Goal: Information Seeking & Learning: Check status

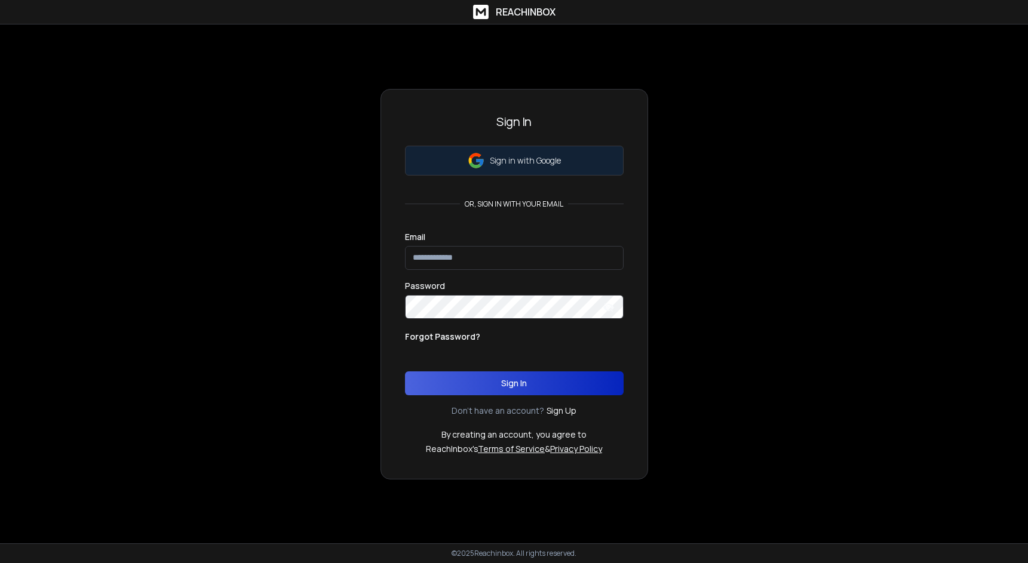
click at [591, 158] on button "Sign in with Google" at bounding box center [514, 161] width 219 height 30
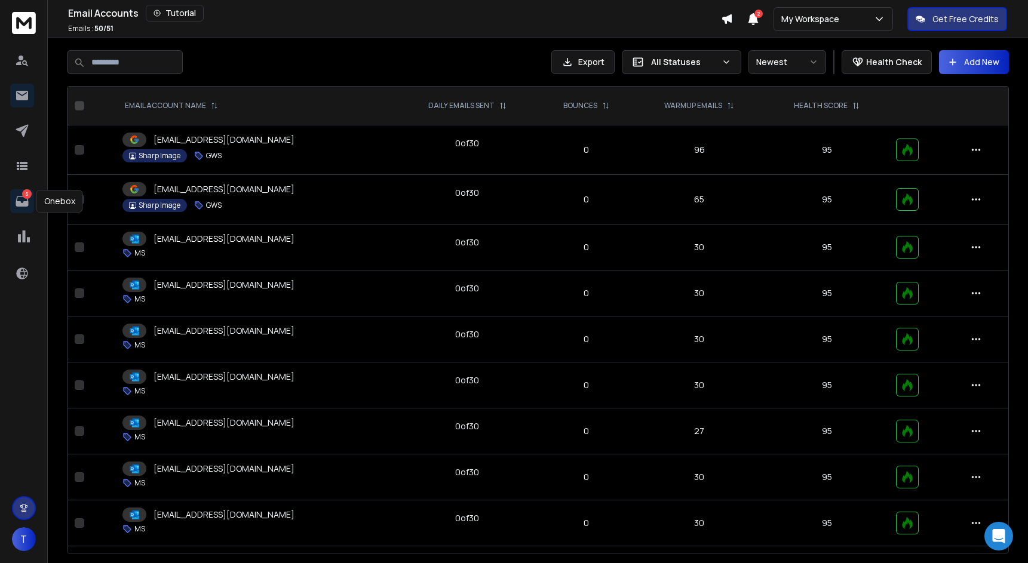
click at [23, 203] on icon at bounding box center [22, 201] width 13 height 11
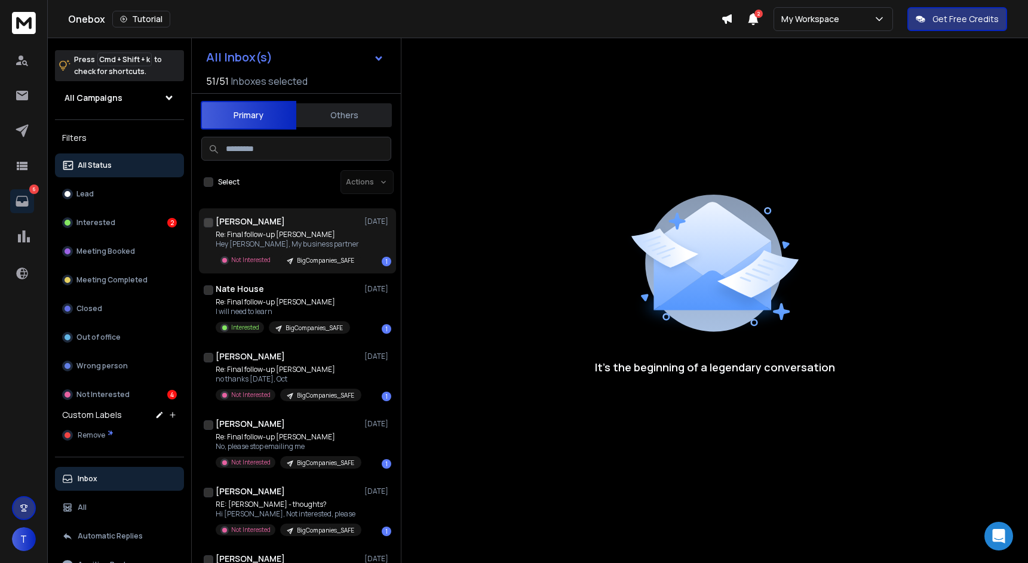
click at [307, 237] on p "Re: Final follow-up [PERSON_NAME]" at bounding box center [287, 235] width 143 height 10
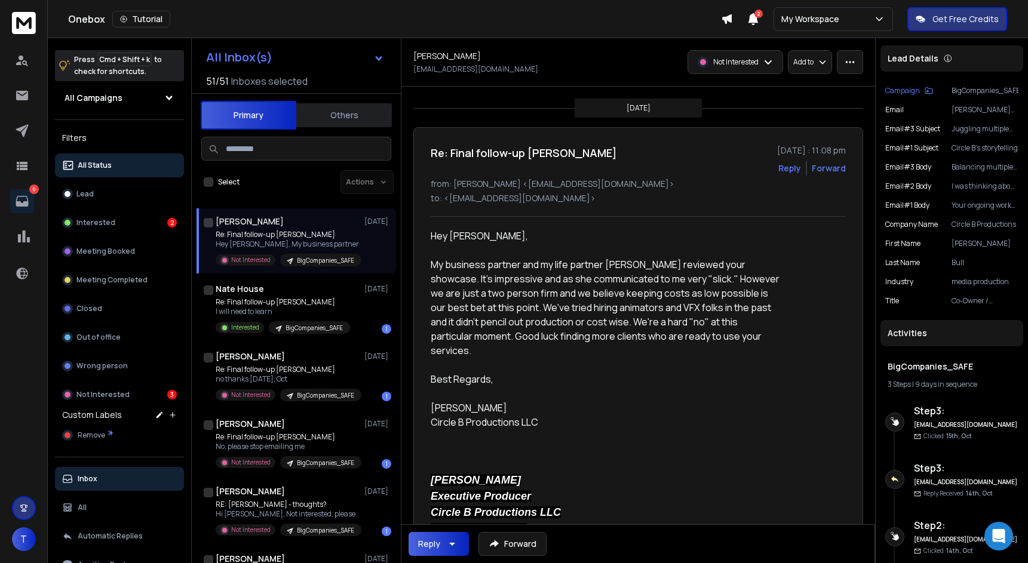
click at [767, 57] on icon at bounding box center [768, 62] width 10 height 10
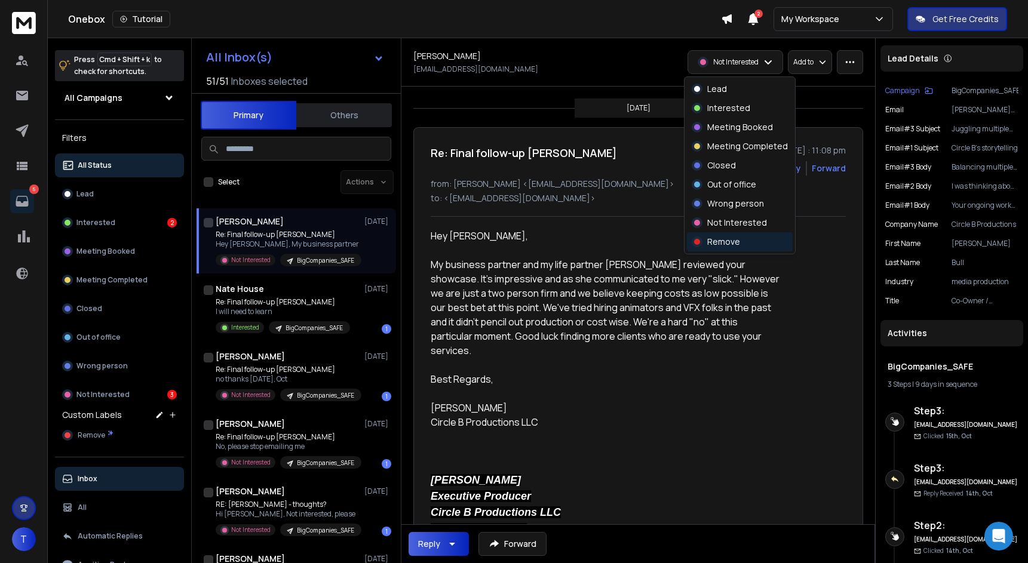
click at [720, 239] on p "Remove" at bounding box center [723, 242] width 33 height 12
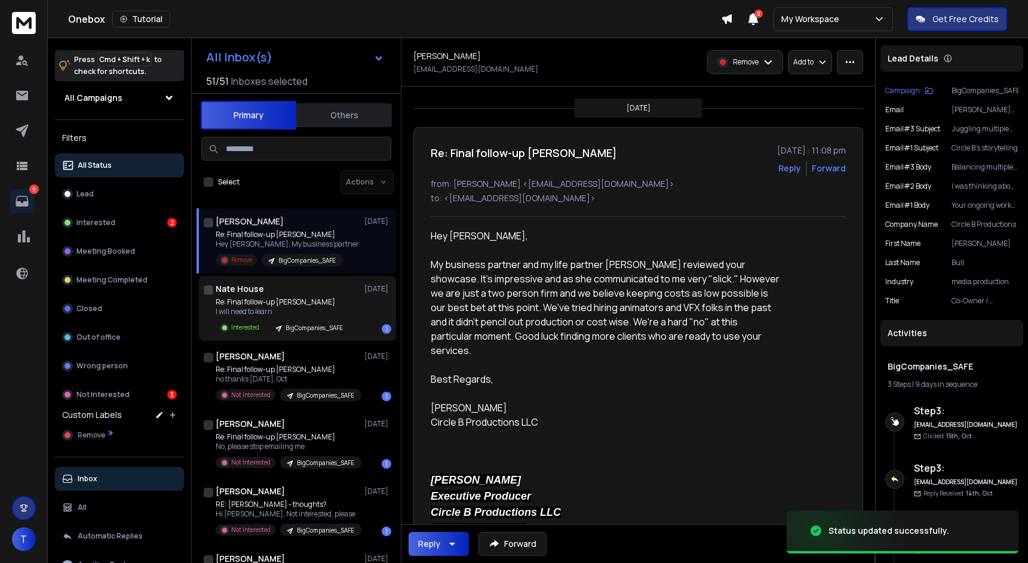
click at [291, 308] on p "I will need to learn" at bounding box center [283, 312] width 134 height 10
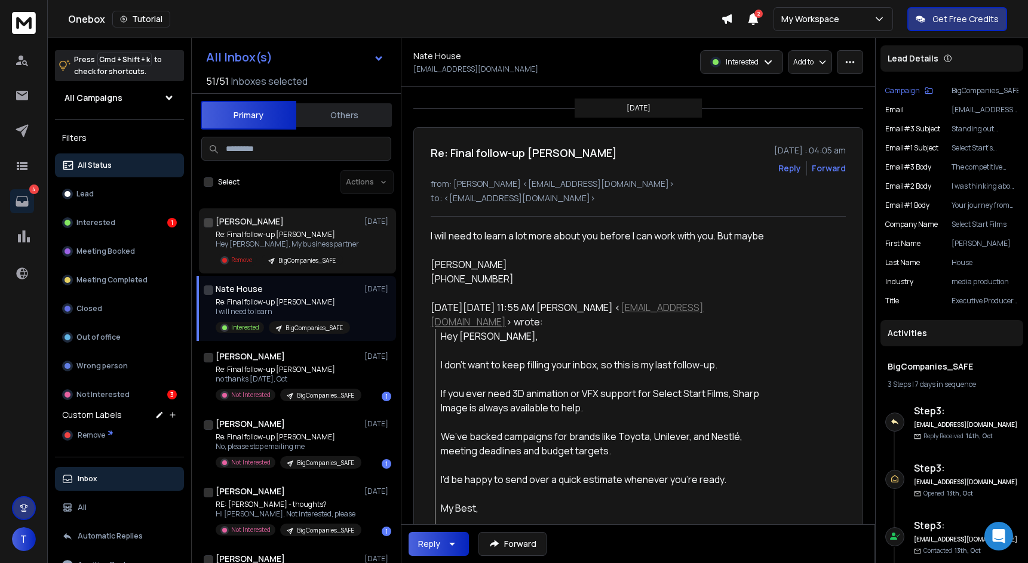
click at [292, 235] on p "Re: Final follow-up [PERSON_NAME]" at bounding box center [287, 235] width 143 height 10
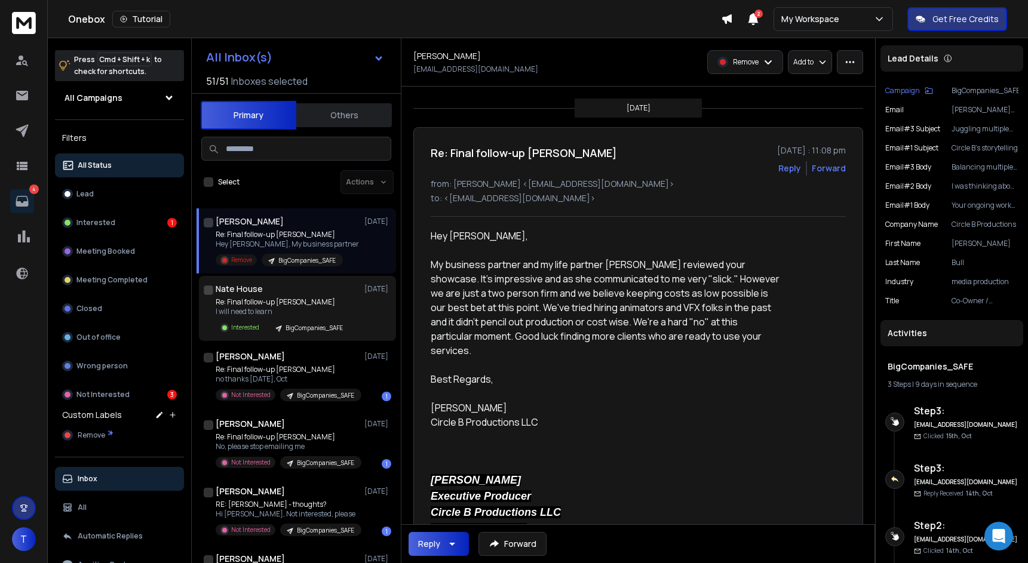
click at [316, 310] on p "I will need to learn" at bounding box center [283, 312] width 134 height 10
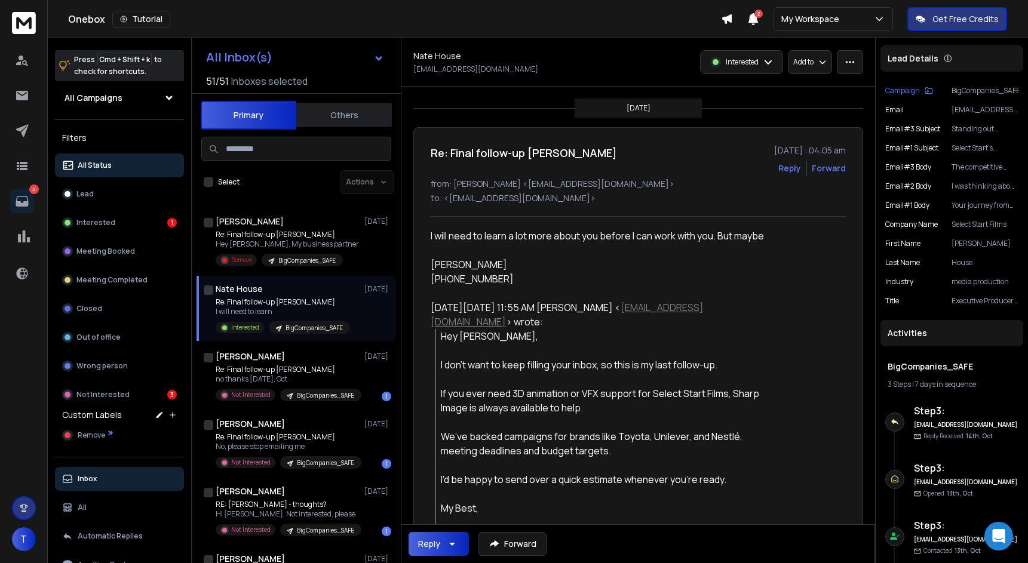
click at [341, 310] on p "I will need to learn" at bounding box center [283, 312] width 134 height 10
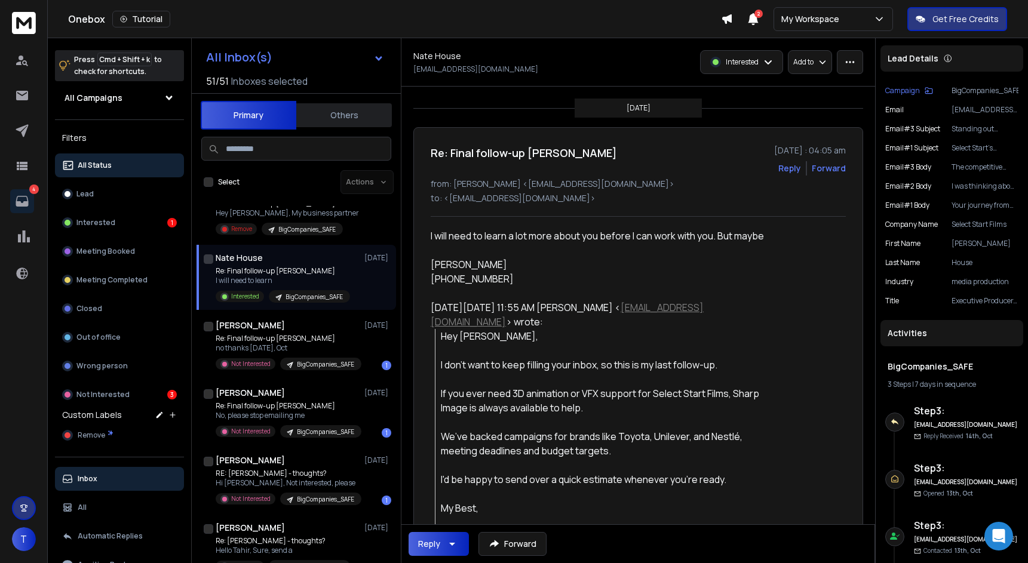
scroll to position [54, 0]
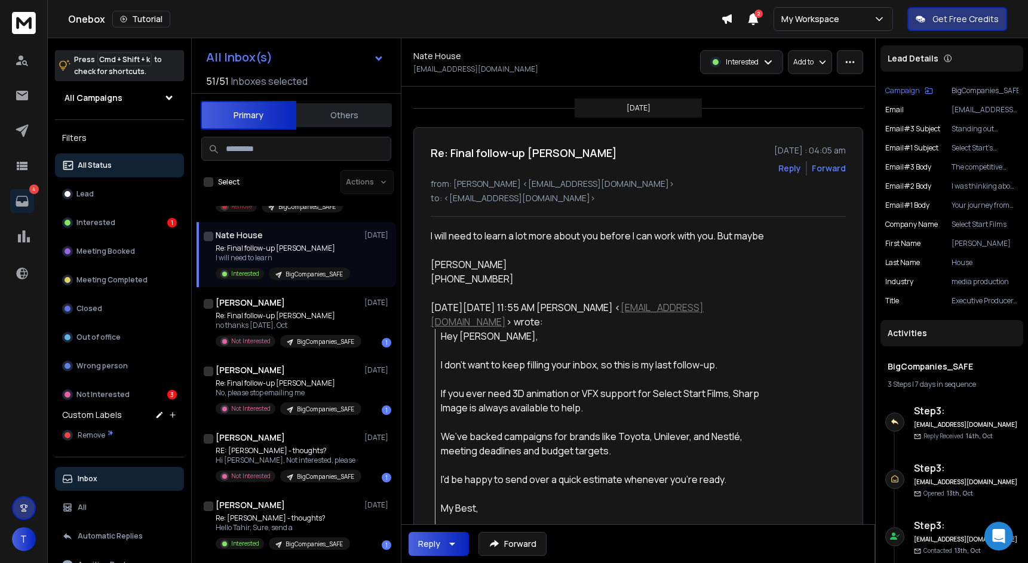
click at [324, 247] on p "Re: Final follow-up [PERSON_NAME]" at bounding box center [283, 249] width 134 height 10
click at [769, 56] on div "Interested" at bounding box center [741, 62] width 82 height 23
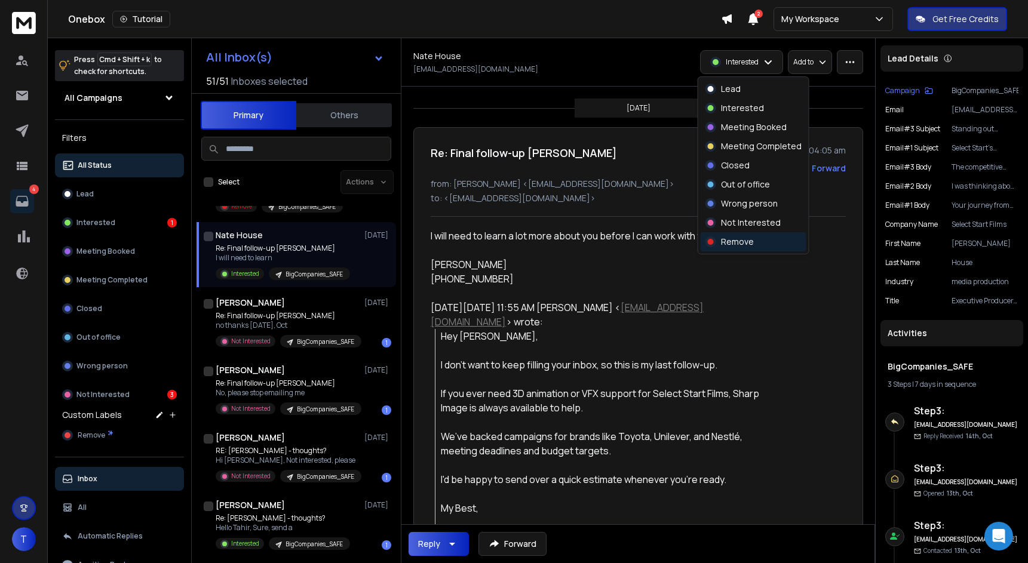
click at [729, 241] on p "Remove" at bounding box center [737, 242] width 33 height 12
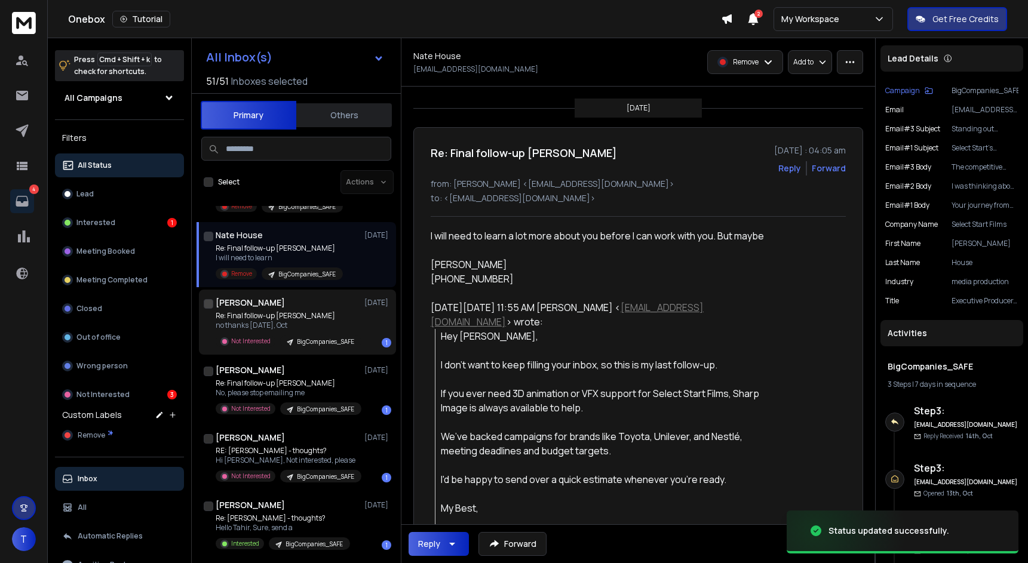
click at [321, 316] on p "Re: Final follow-up [PERSON_NAME]" at bounding box center [287, 316] width 143 height 10
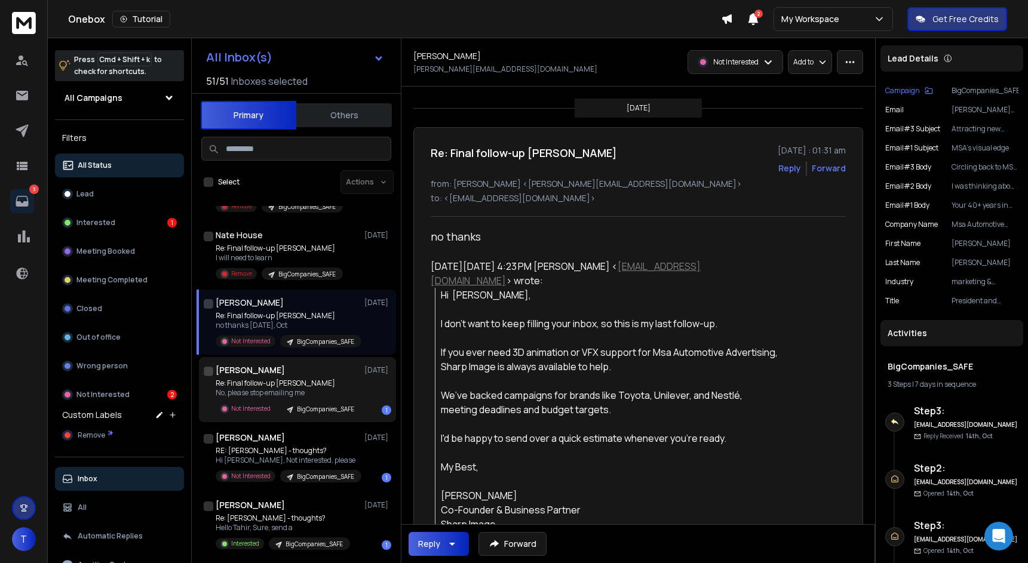
click at [336, 386] on p "Re: Final follow-up [PERSON_NAME]" at bounding box center [287, 384] width 143 height 10
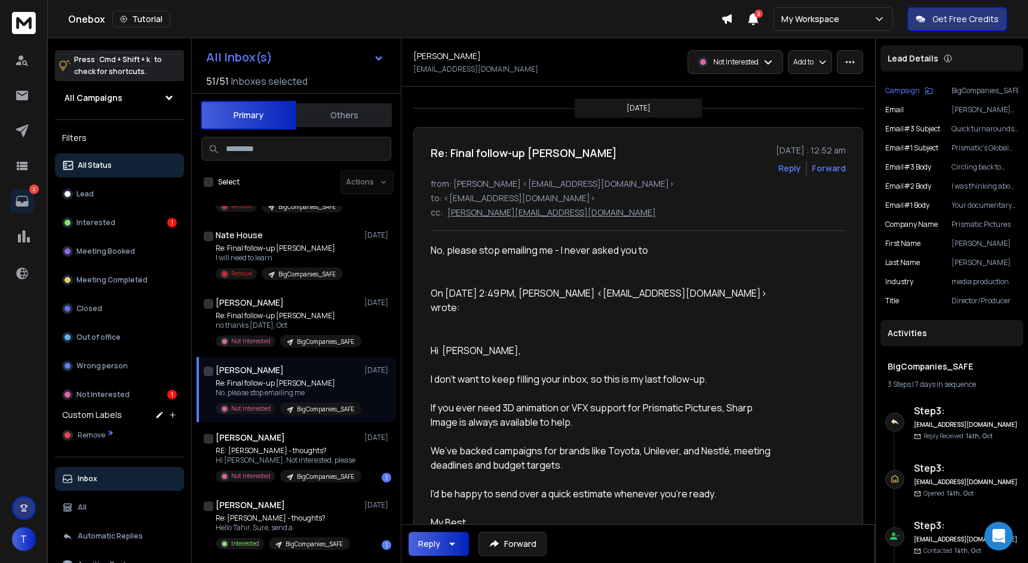
click at [765, 57] on icon at bounding box center [768, 62] width 10 height 10
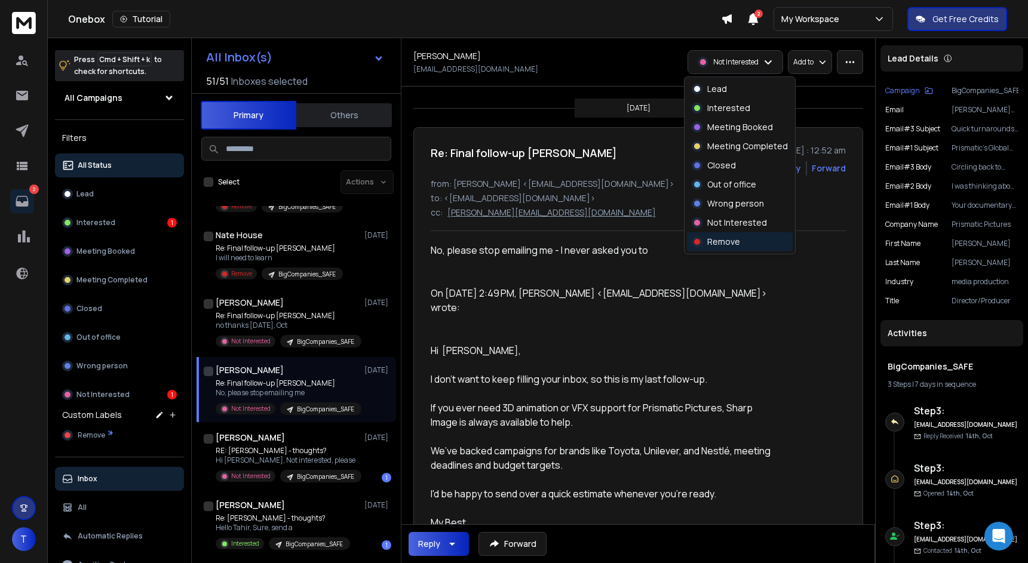
click at [721, 243] on p "Remove" at bounding box center [723, 242] width 33 height 12
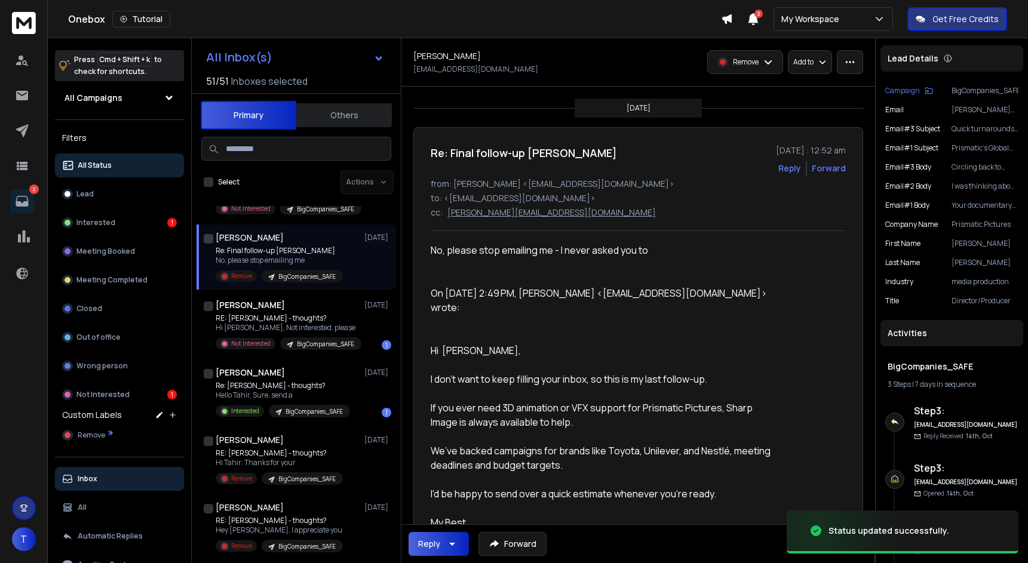
scroll to position [187, 0]
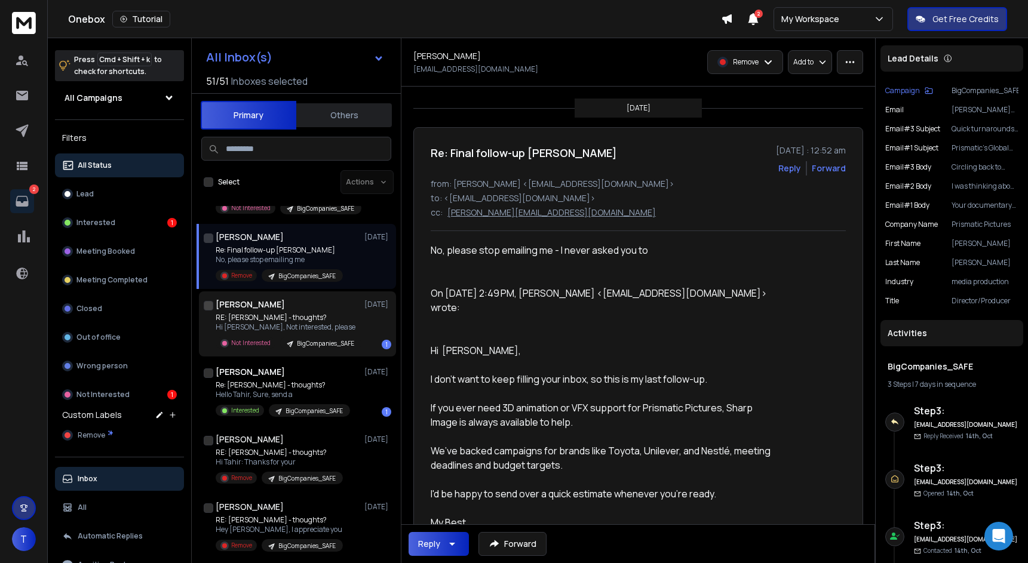
click at [335, 325] on p "Hi [PERSON_NAME], Not interested, please" at bounding box center [287, 327] width 143 height 10
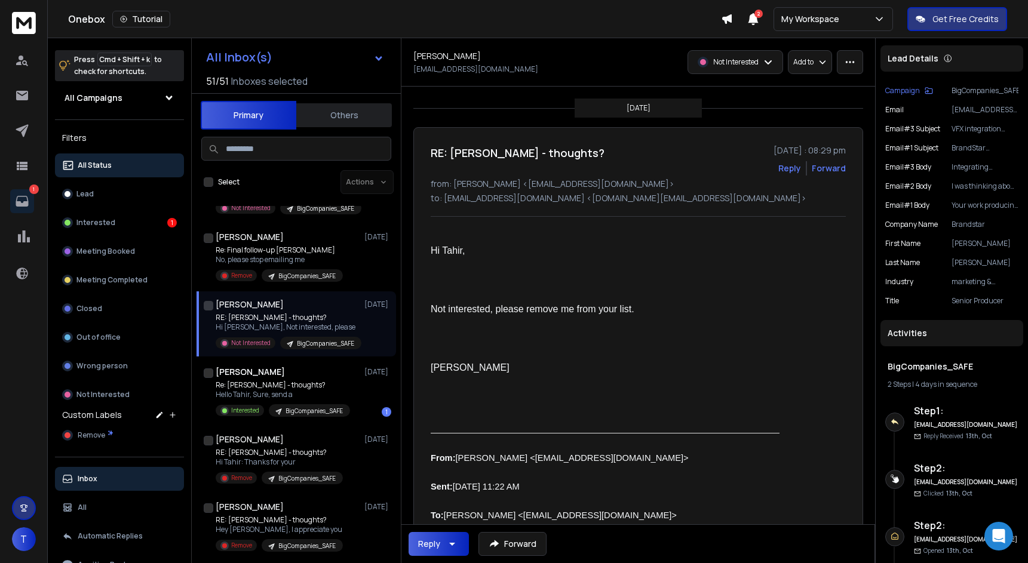
click at [771, 62] on icon at bounding box center [768, 62] width 10 height 10
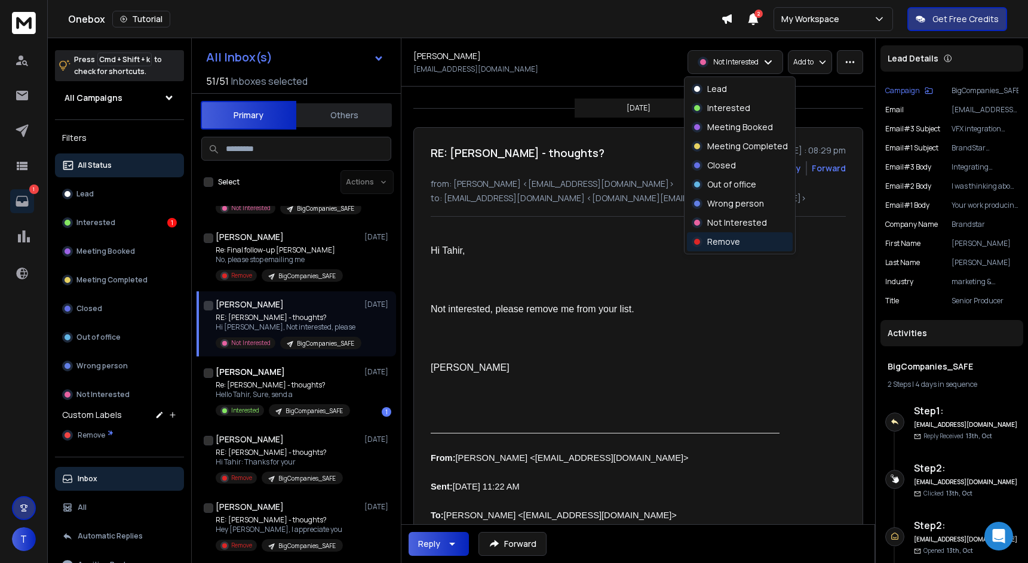
click at [714, 241] on p "Remove" at bounding box center [723, 242] width 33 height 12
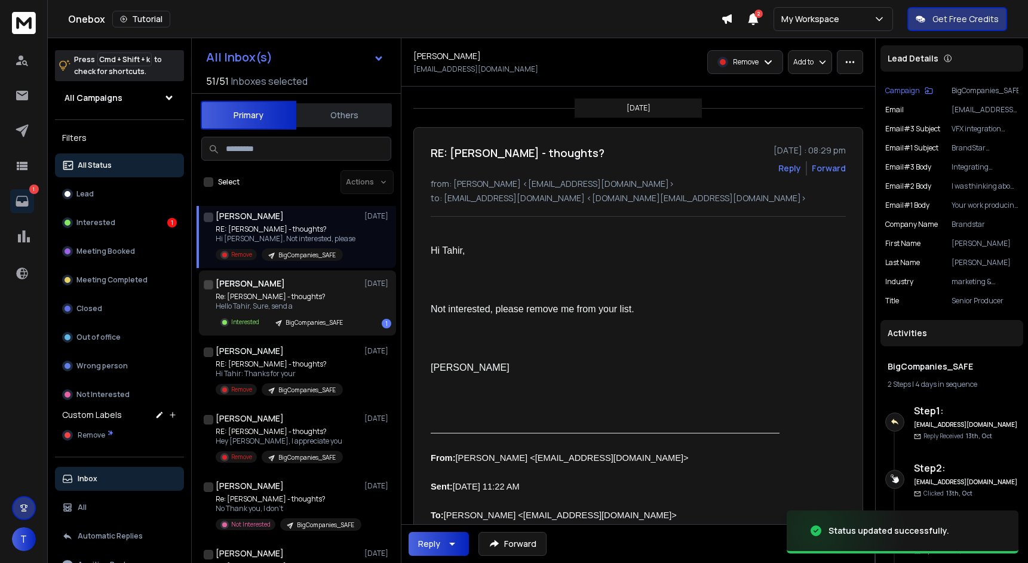
scroll to position [282, 0]
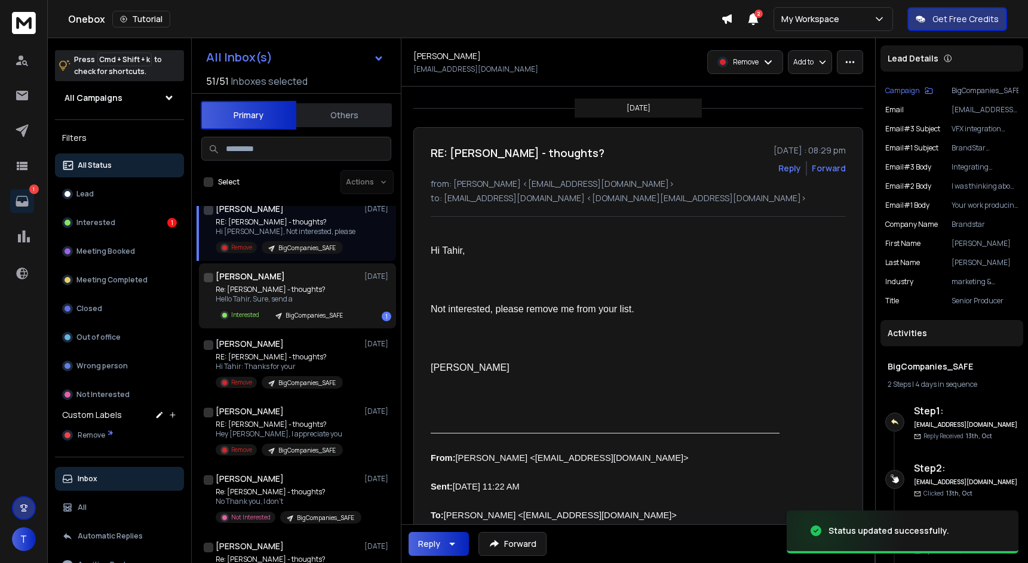
click at [297, 299] on p "Hello Tahir, Sure, send a" at bounding box center [283, 299] width 134 height 10
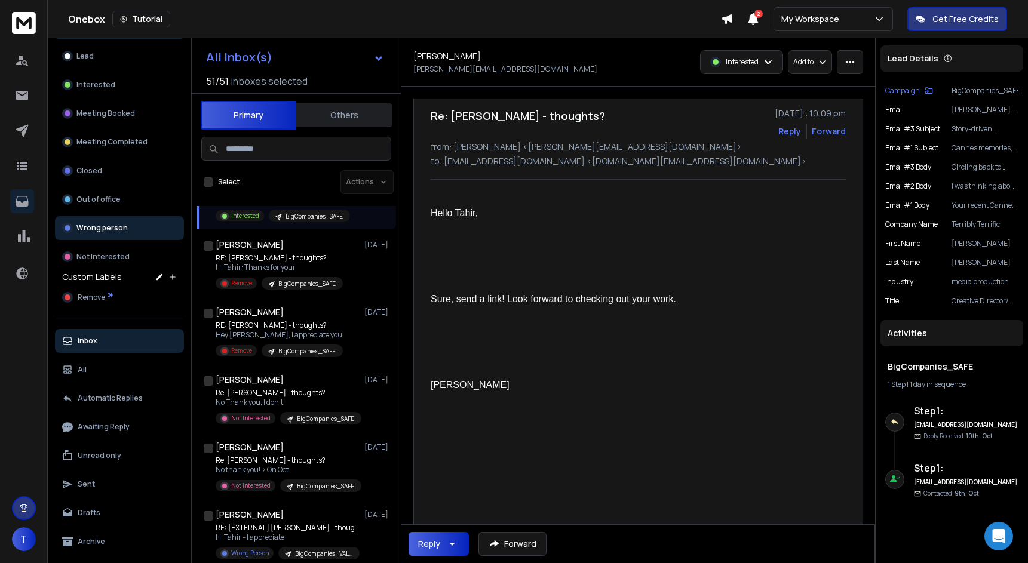
scroll to position [0, 0]
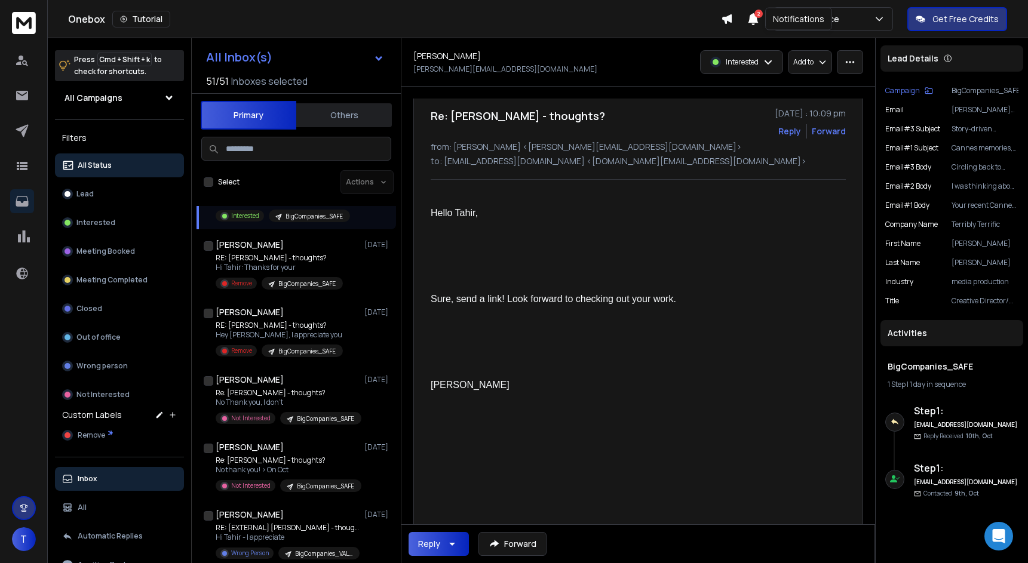
click at [758, 13] on span "2" at bounding box center [758, 14] width 8 height 8
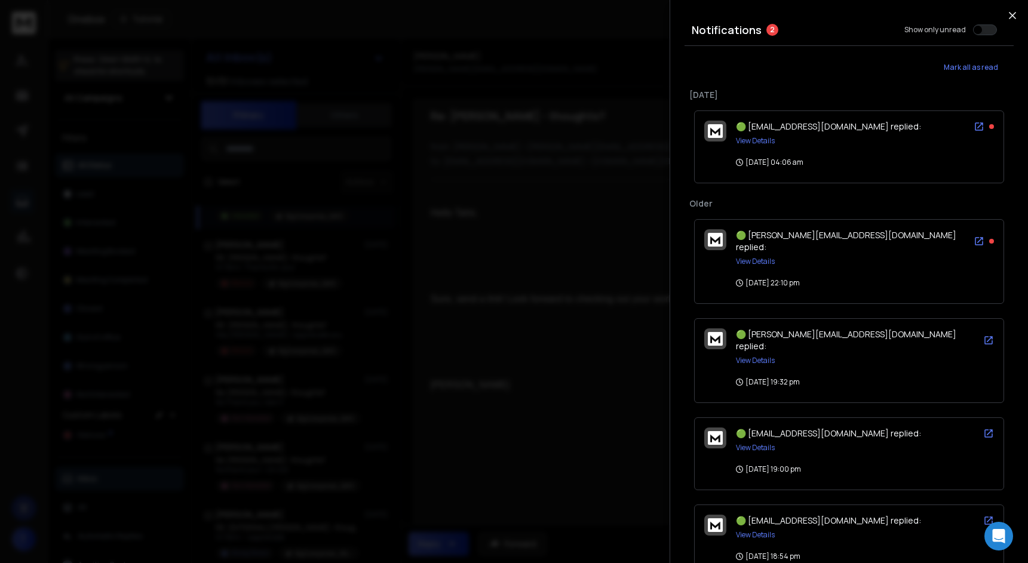
click at [1008, 14] on icon "button" at bounding box center [1012, 16] width 12 height 12
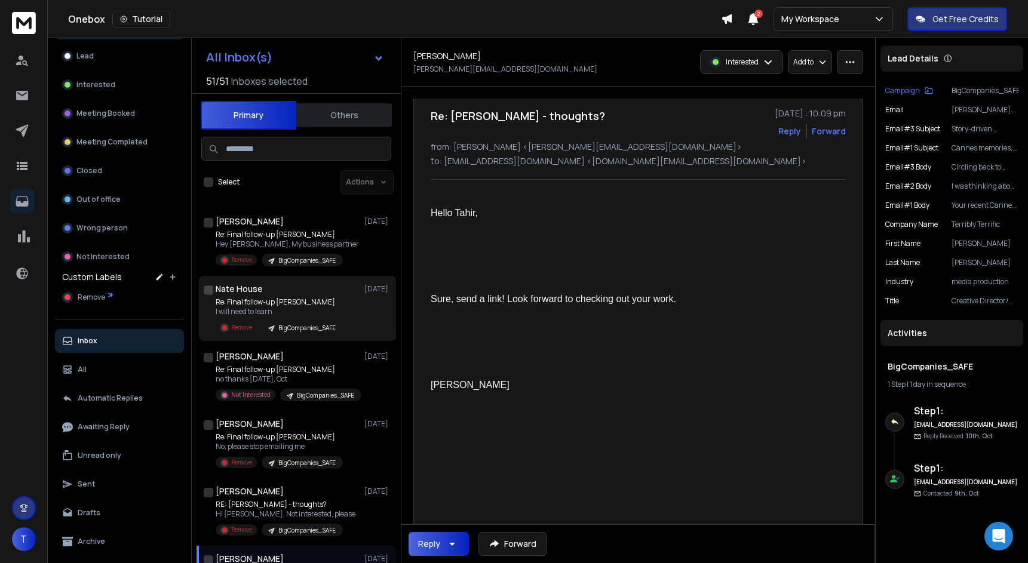
click at [349, 310] on div "Re: Final follow-up [PERSON_NAME] I will need to learn Remove BigCompanies_SAFE" at bounding box center [304, 315] width 176 height 36
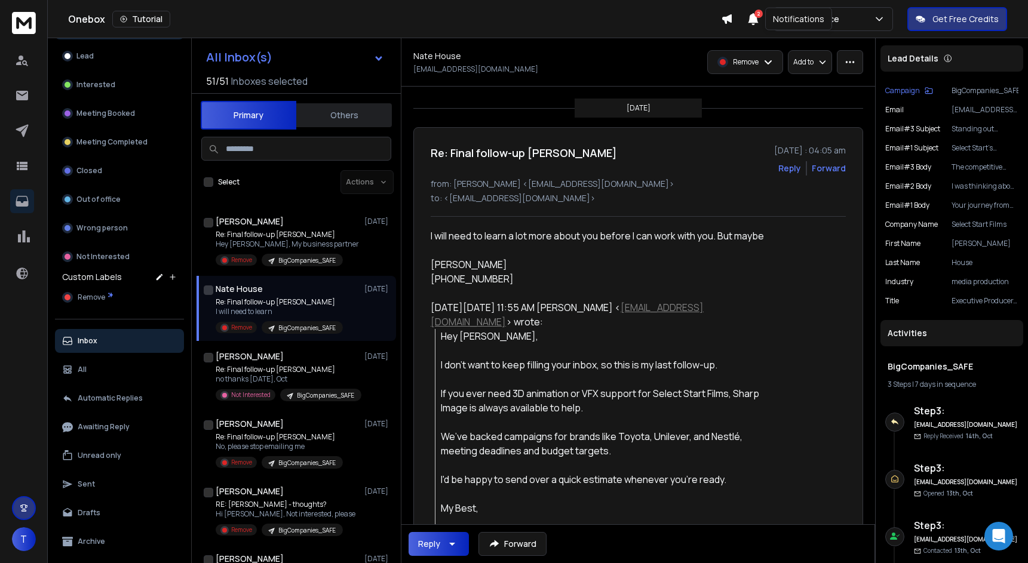
click at [758, 20] on icon at bounding box center [753, 19] width 11 height 12
click at [755, 10] on div "2 My Workspace Get Free Credits" at bounding box center [864, 19] width 286 height 24
click at [758, 20] on icon at bounding box center [753, 19] width 11 height 12
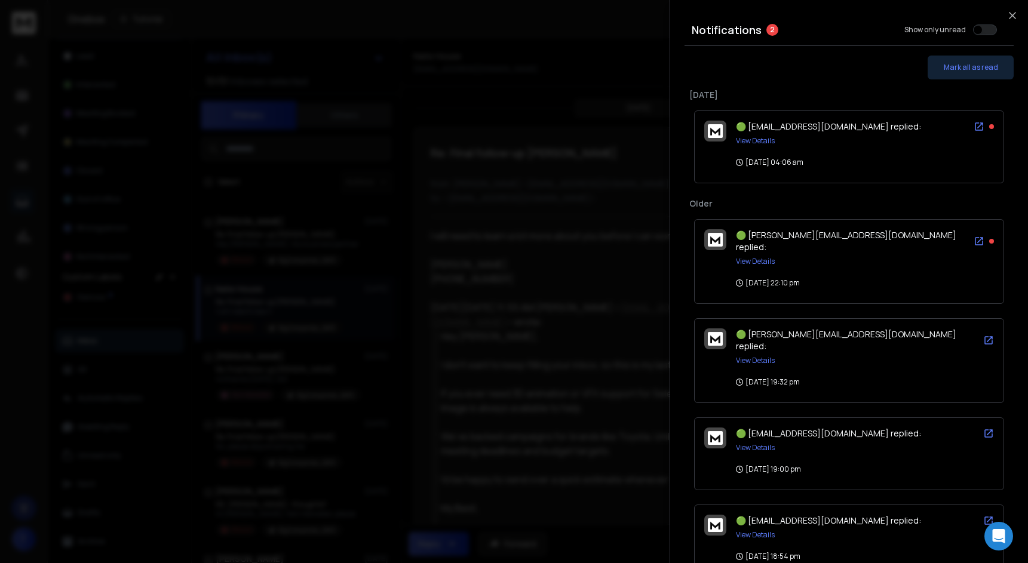
click at [974, 70] on span "Mark all as read" at bounding box center [970, 68] width 54 height 10
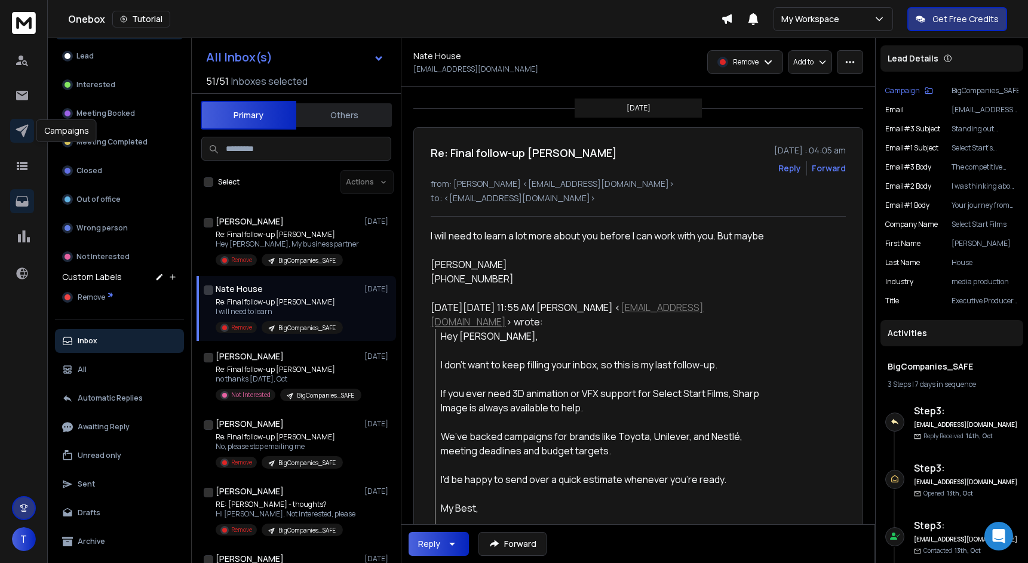
click at [23, 131] on icon at bounding box center [22, 131] width 13 height 13
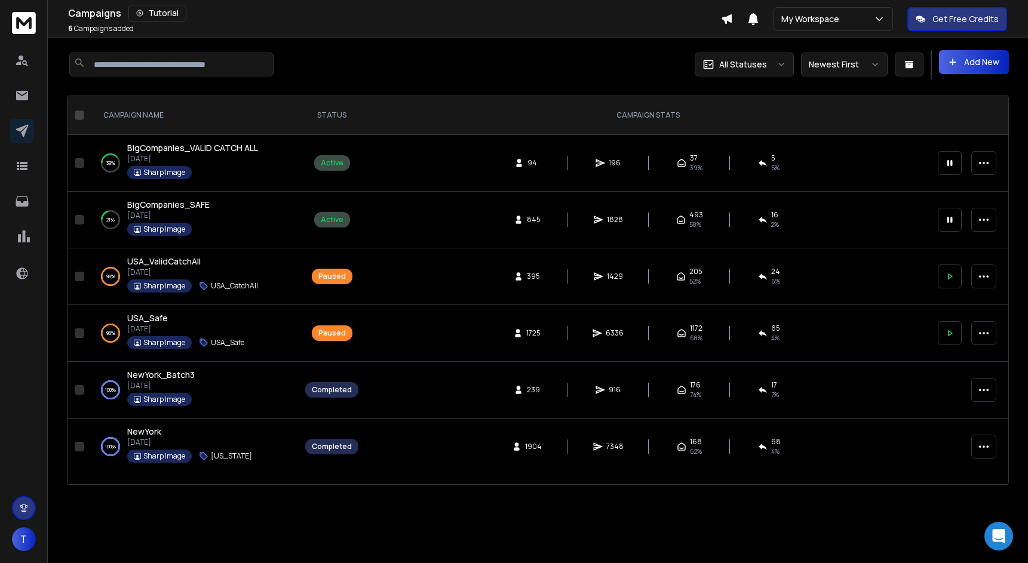
click at [399, 177] on td "94 196 37 39 % 5 5 %" at bounding box center [647, 163] width 565 height 57
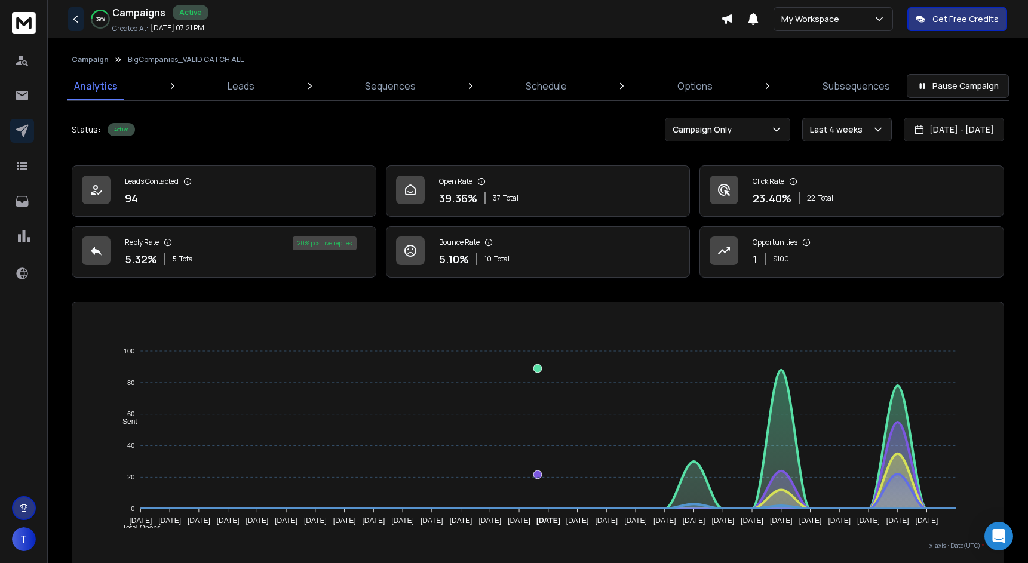
click at [76, 18] on icon at bounding box center [75, 19] width 11 height 11
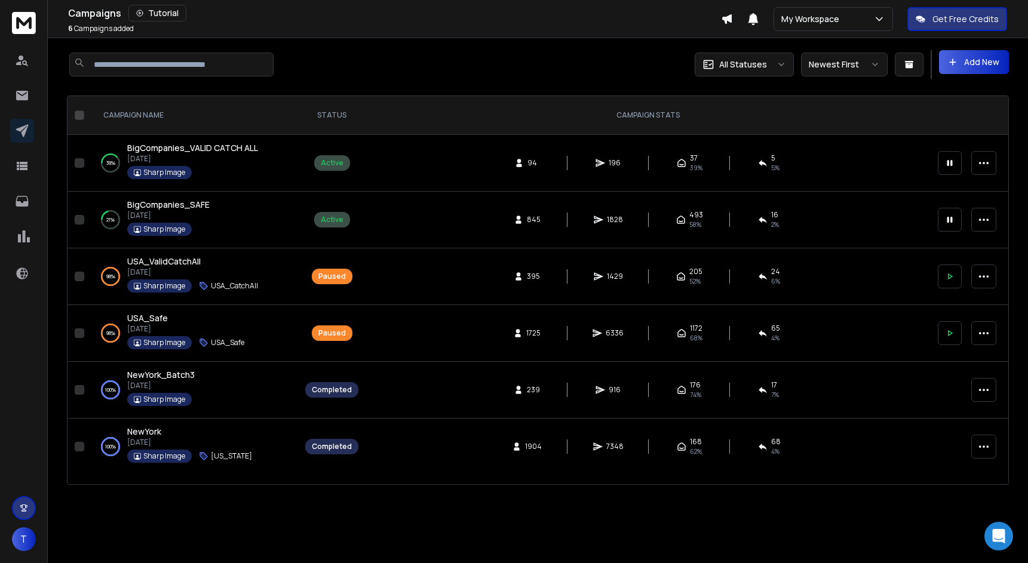
click at [383, 235] on td "845 1828 493 58 % 16 2 %" at bounding box center [647, 220] width 565 height 57
